Goal: Communication & Community: Answer question/provide support

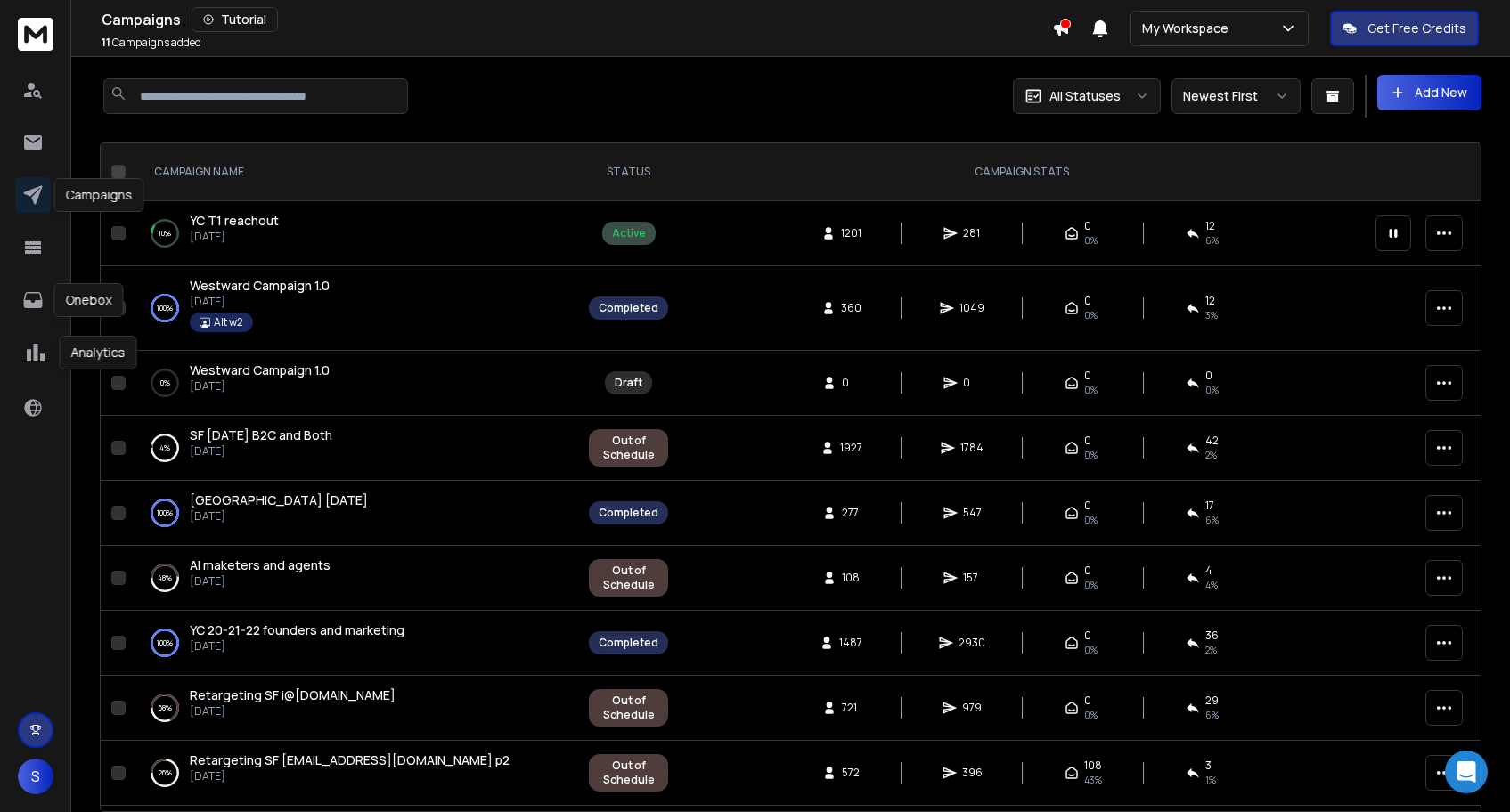
click at [27, 294] on icon at bounding box center [33, 299] width 21 height 21
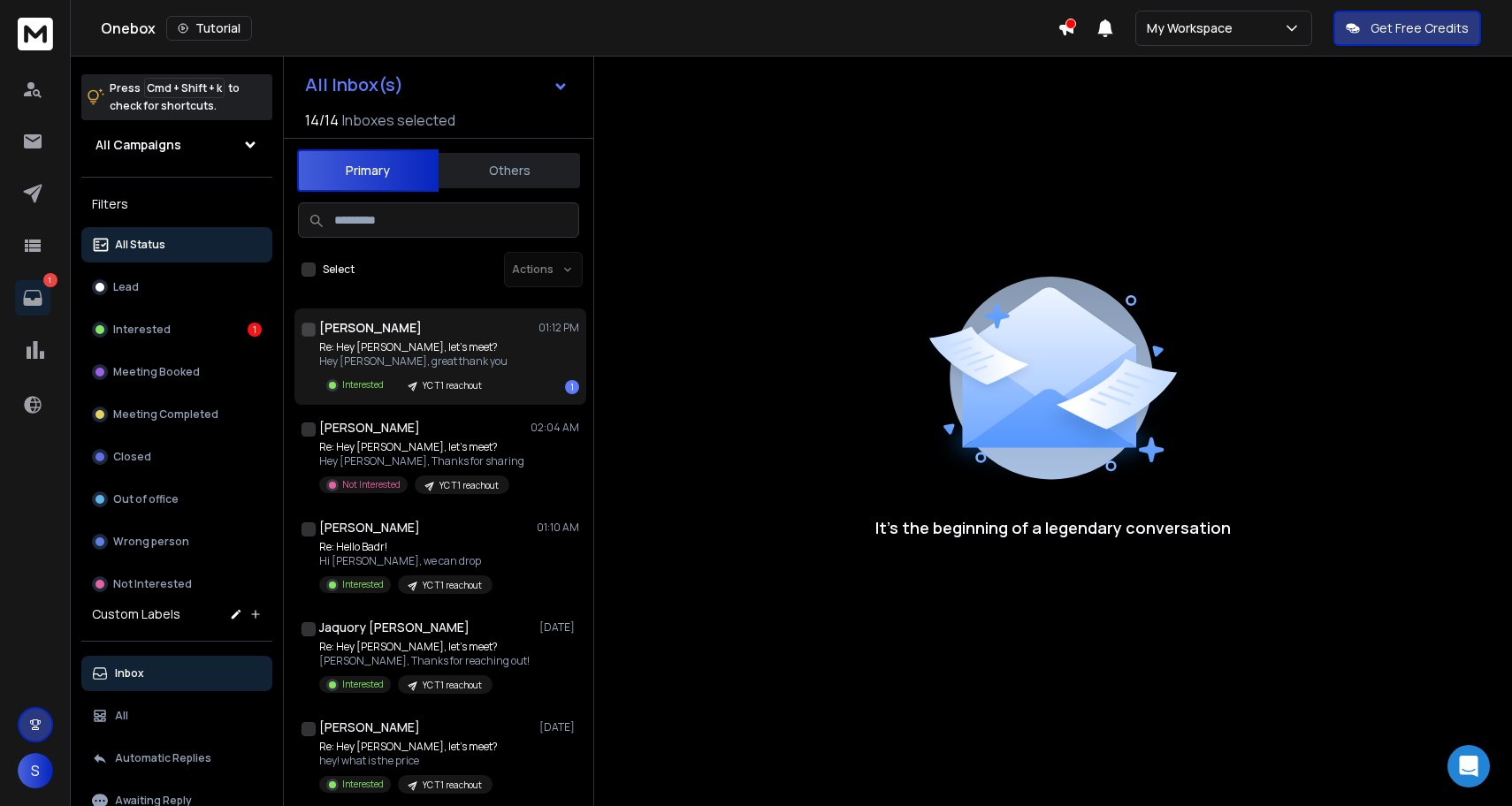
click at [363, 368] on div "Re: Hey [PERSON_NAME], let's meet? Hey [PERSON_NAME], great thank you Intereste…" at bounding box center [413, 367] width 188 height 54
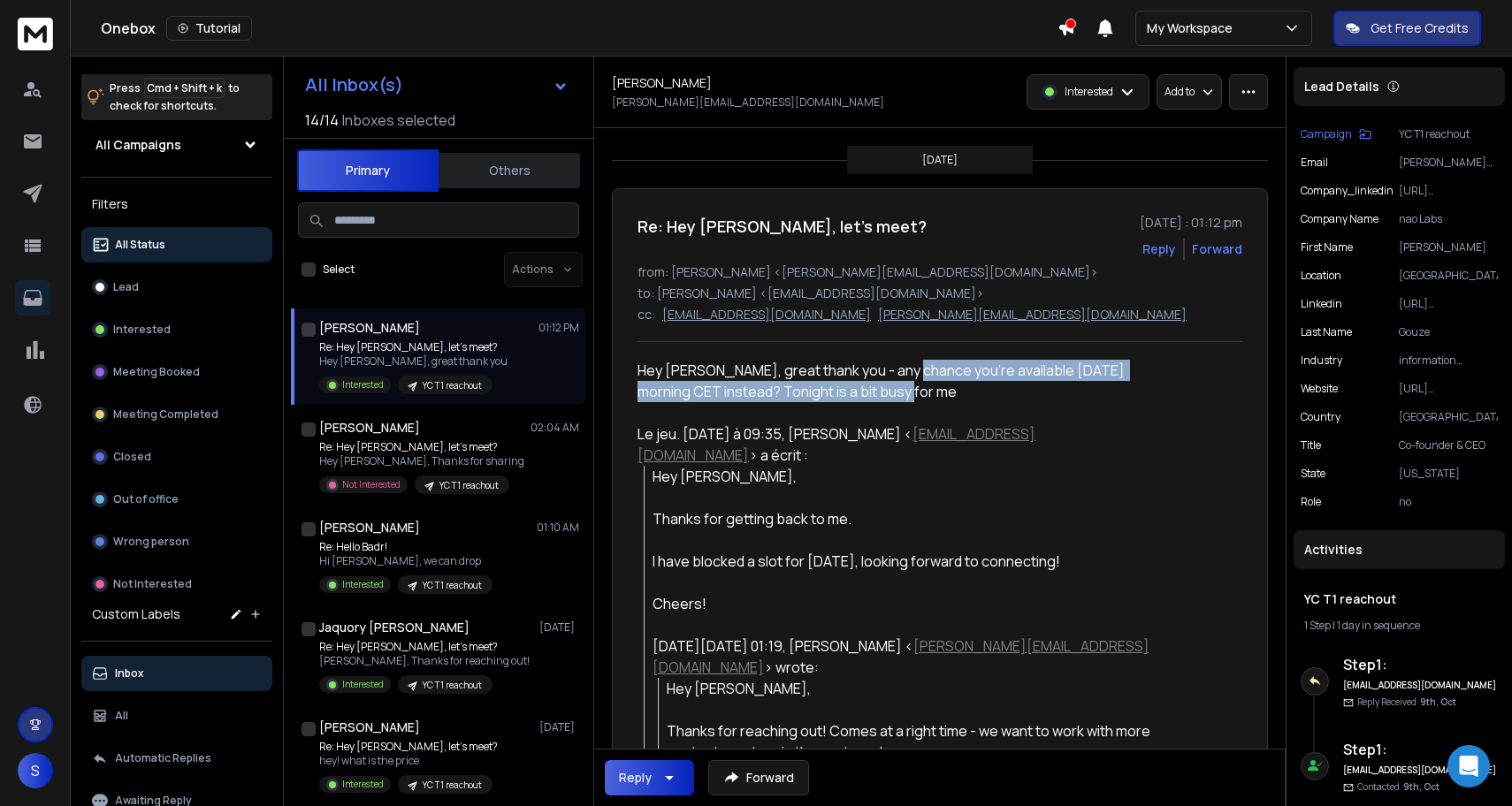
drag, startPoint x: 903, startPoint y: 369, endPoint x: 965, endPoint y: 389, distance: 65.1
click at [965, 389] on div "Hey [PERSON_NAME], great thank you - any chance you're available [DATE] morning…" at bounding box center [896, 381] width 517 height 43
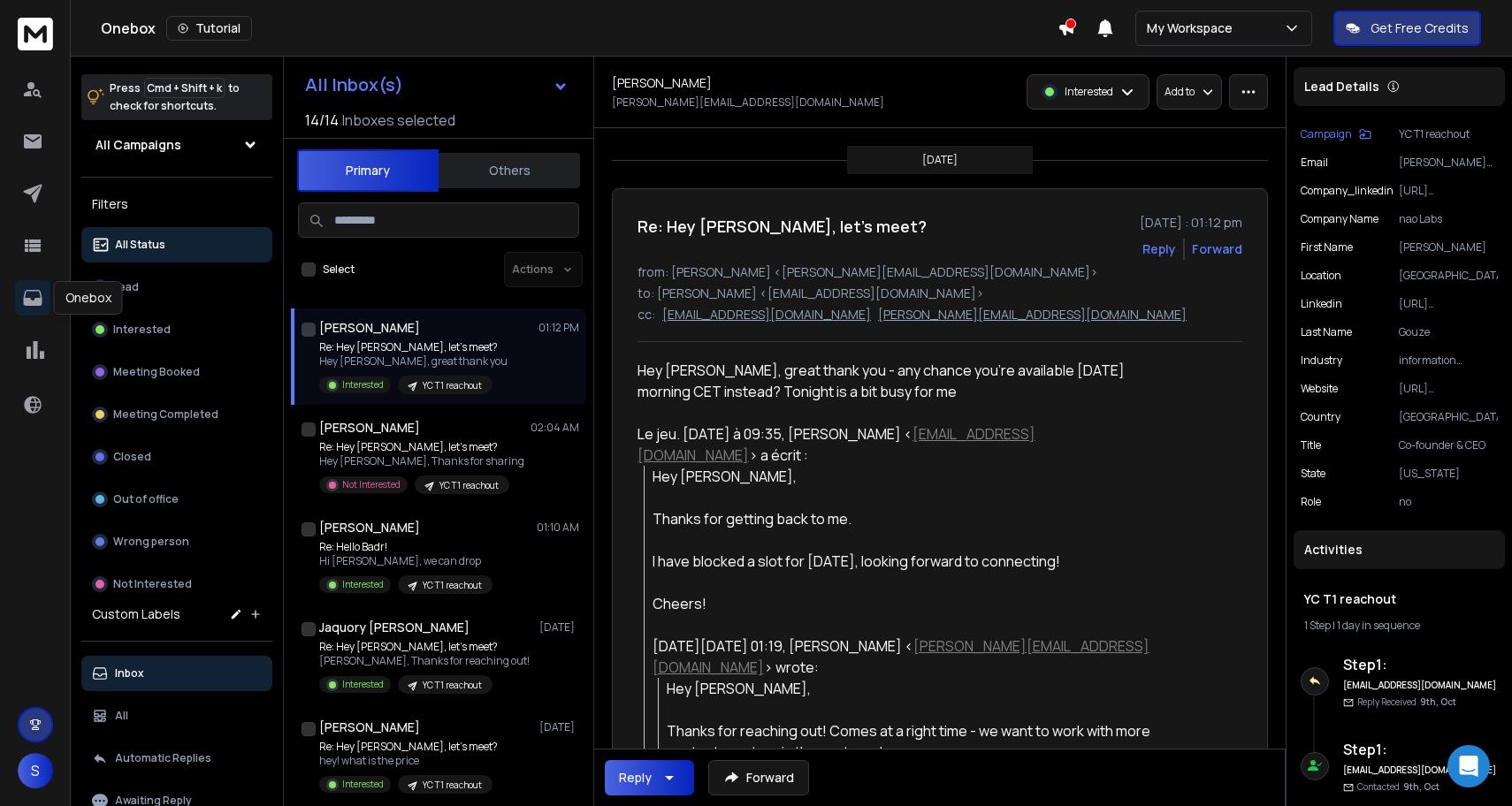
click at [23, 306] on icon at bounding box center [32, 297] width 21 height 21
click at [483, 352] on p "Re: Hey [PERSON_NAME], let's meet?" at bounding box center [413, 347] width 188 height 14
click at [787, 375] on div "Hey [PERSON_NAME], great thank you - any chance you're available [DATE] morning…" at bounding box center [896, 381] width 517 height 43
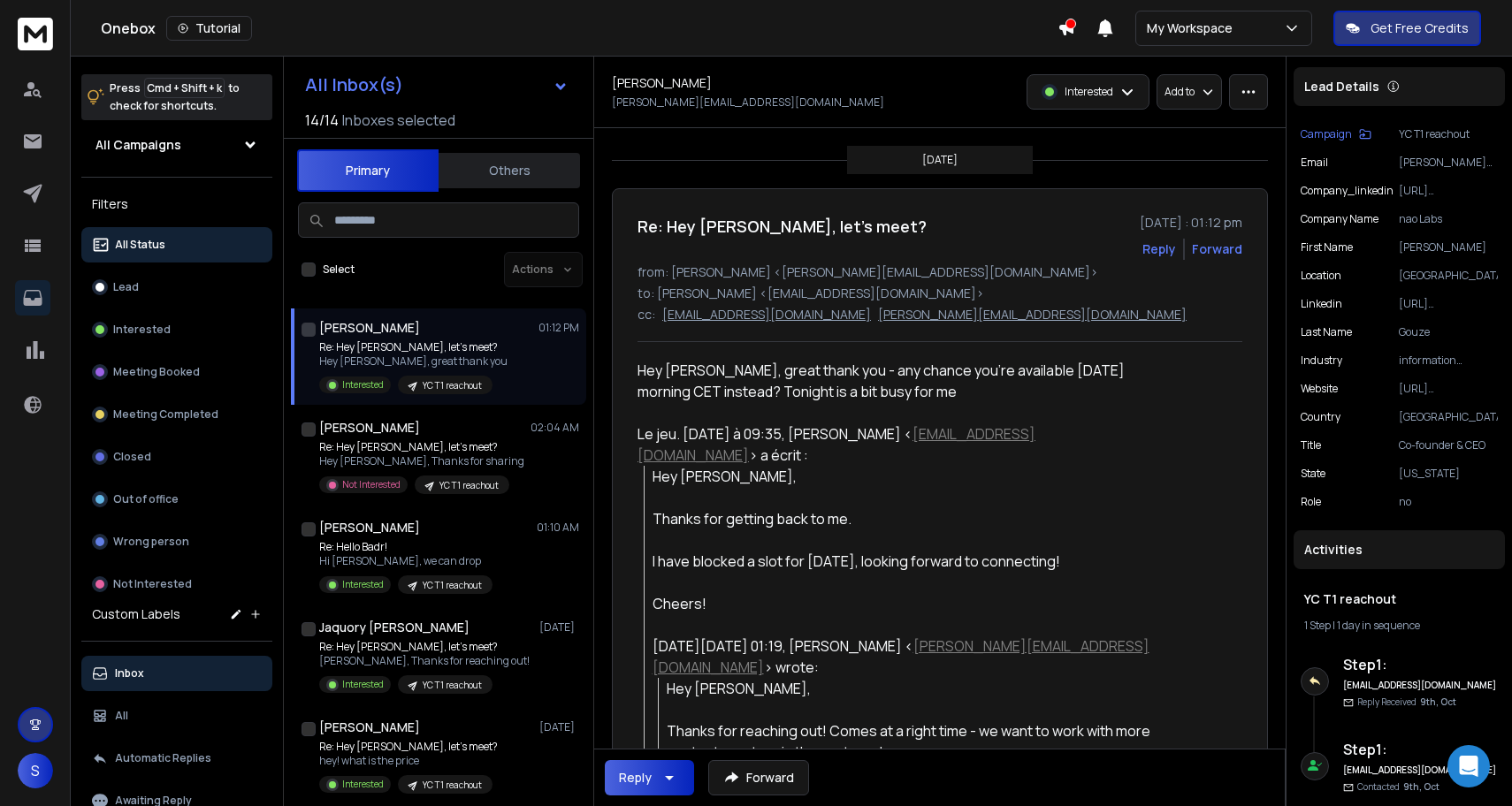
click at [801, 396] on div "Hey [PERSON_NAME], great thank you - any chance you're available [DATE] morning…" at bounding box center [896, 381] width 517 height 43
drag, startPoint x: 795, startPoint y: 271, endPoint x: 848, endPoint y: 272, distance: 53.0
click at [847, 271] on p "from: [PERSON_NAME] <[PERSON_NAME][EMAIL_ADDRESS][DOMAIN_NAME]>" at bounding box center [940, 272] width 605 height 18
copy p "[DOMAIN_NAME]"
